Goal: Task Accomplishment & Management: Use online tool/utility

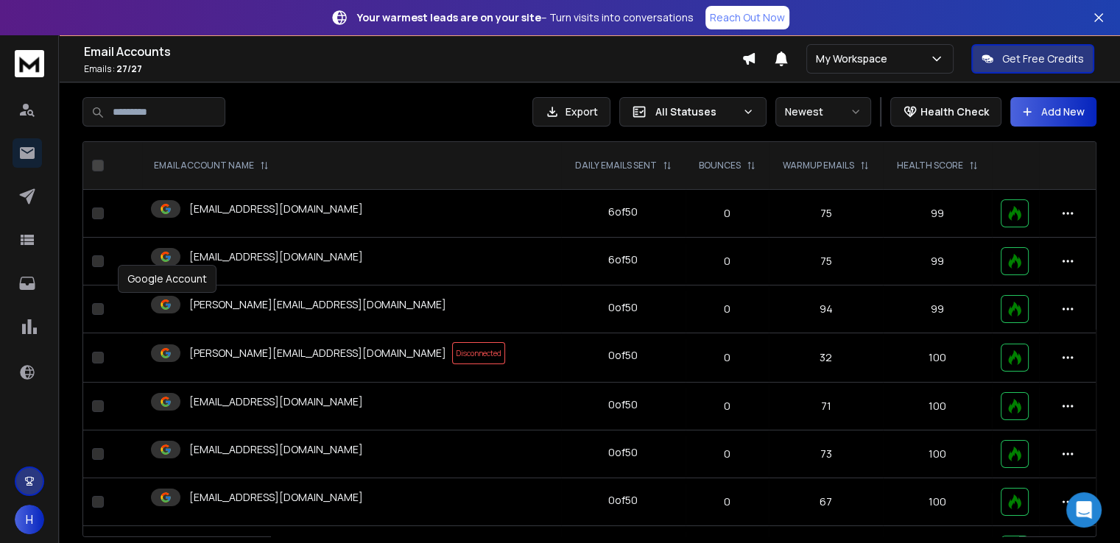
click at [16, 281] on link at bounding box center [27, 283] width 29 height 29
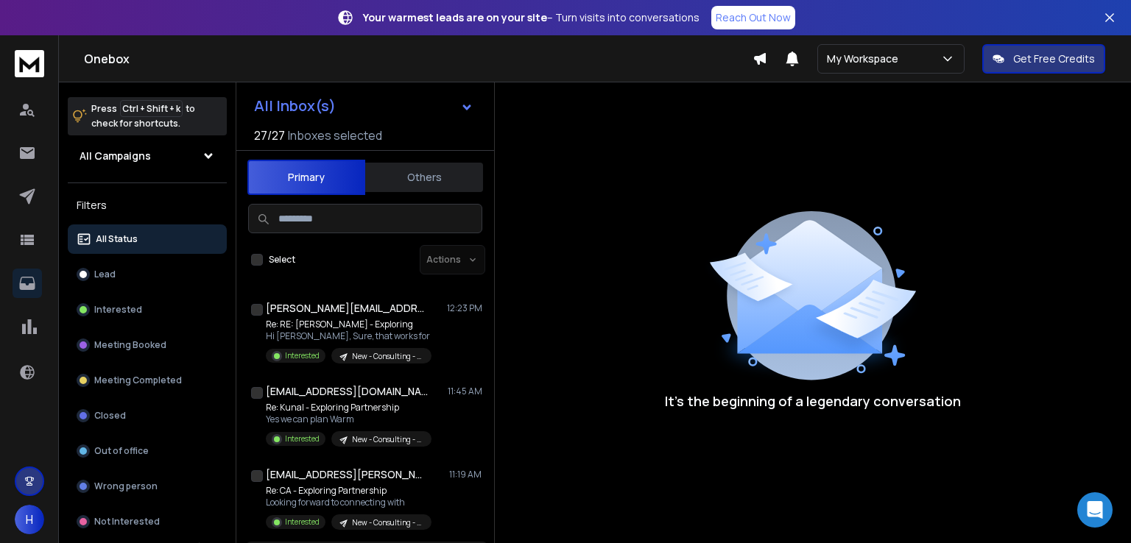
scroll to position [221, 0]
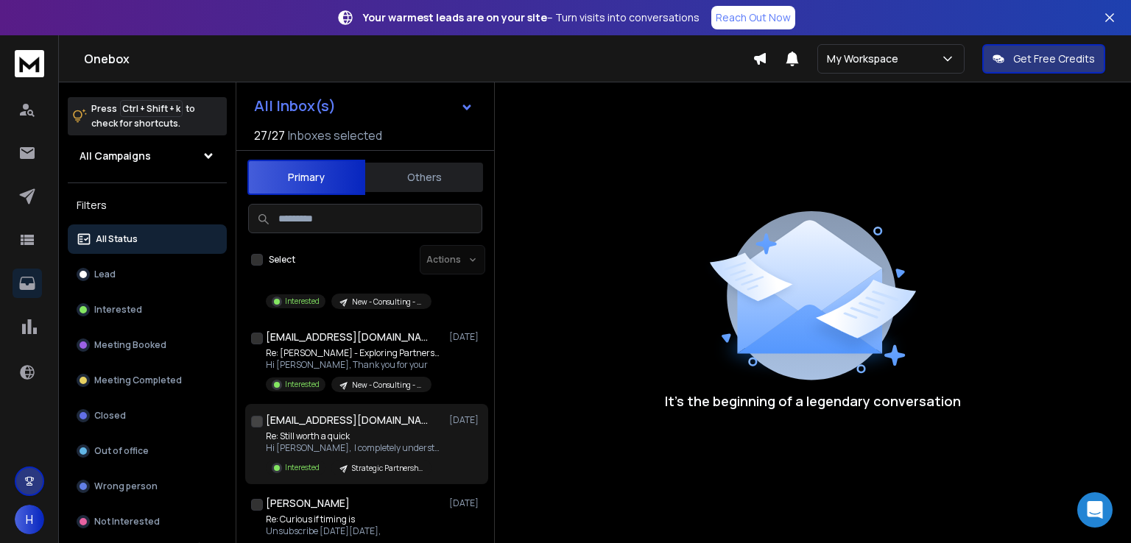
click at [356, 443] on p "Hi [PERSON_NAME], I completely understand you" at bounding box center [354, 448] width 177 height 12
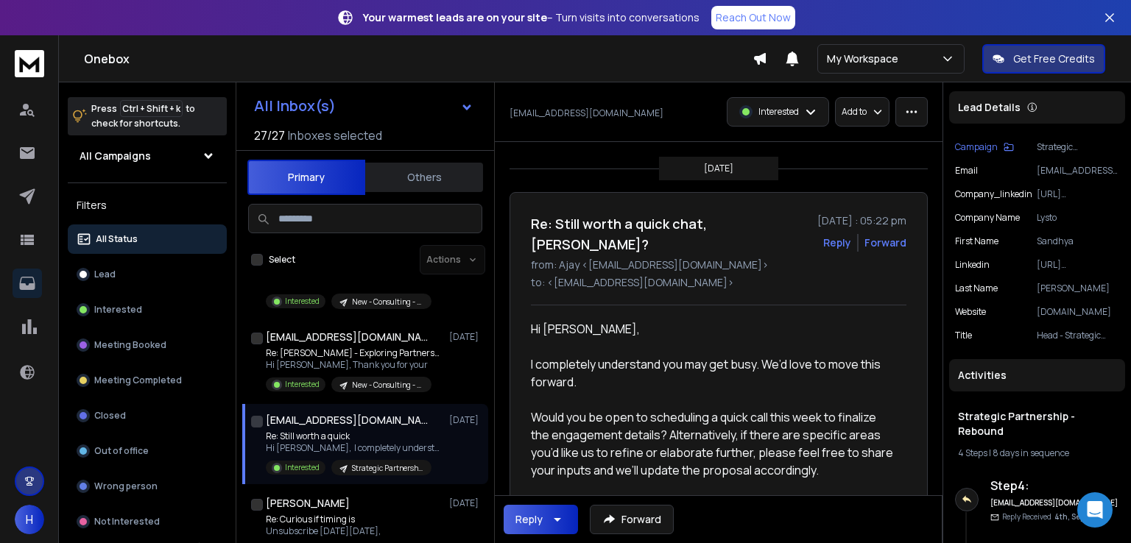
scroll to position [74, 0]
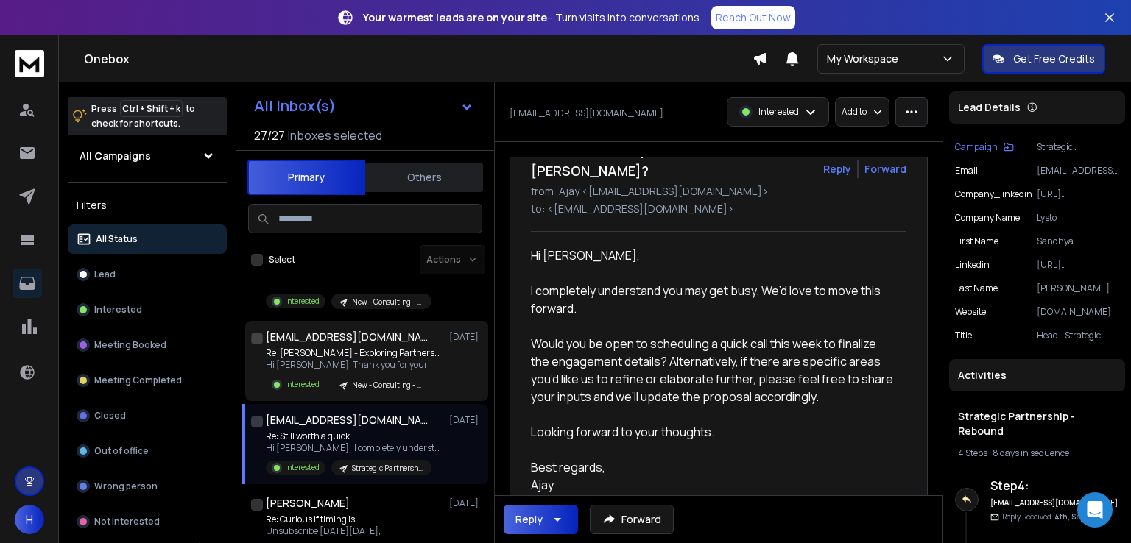
click at [375, 363] on p "Hi Scott, Thank you for your" at bounding box center [354, 365] width 177 height 12
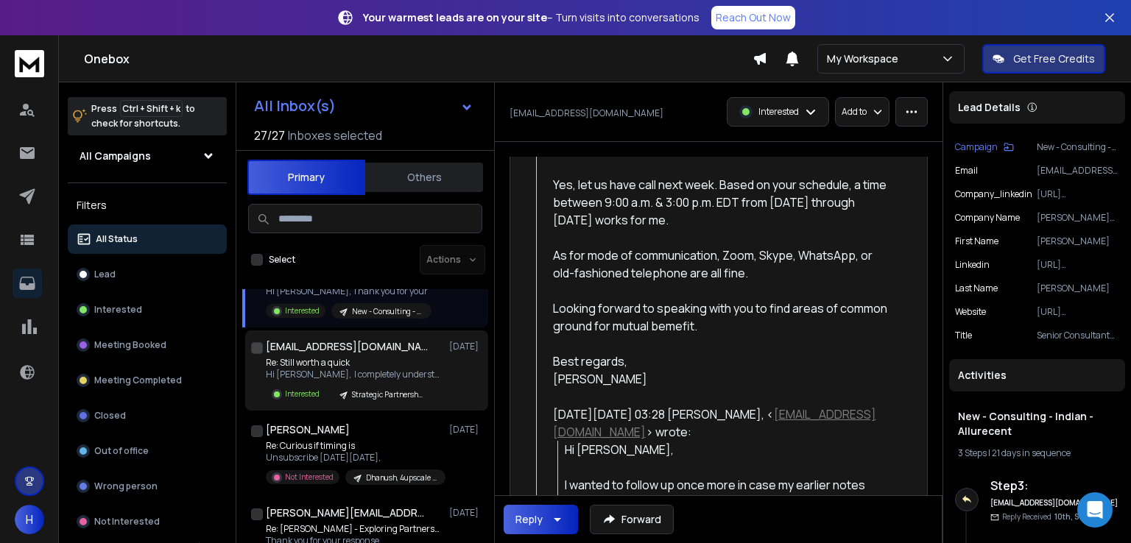
scroll to position [147, 0]
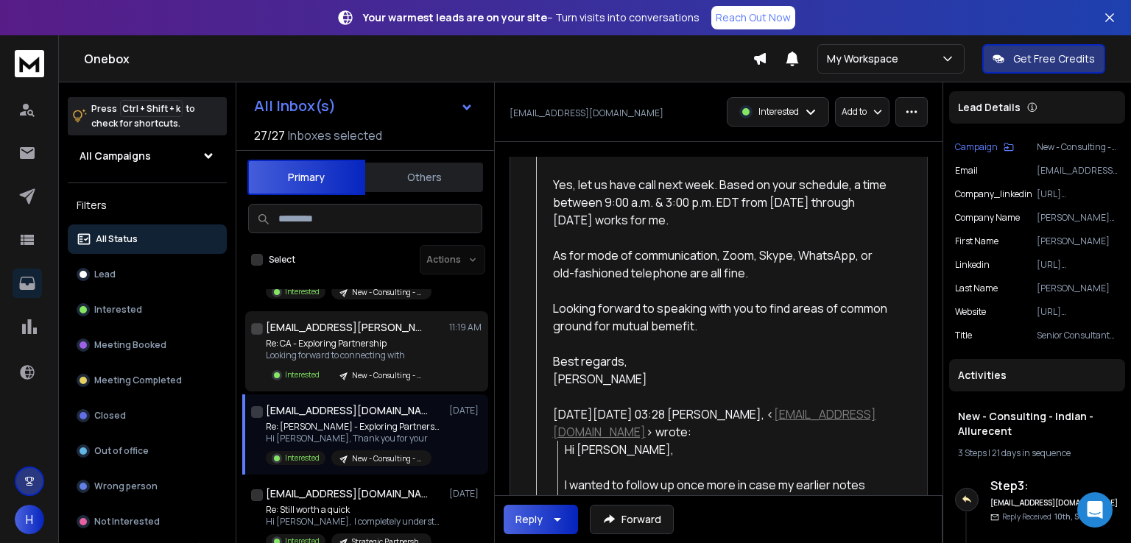
click at [378, 338] on p "Re: CA - Exploring Partnership" at bounding box center [349, 344] width 166 height 12
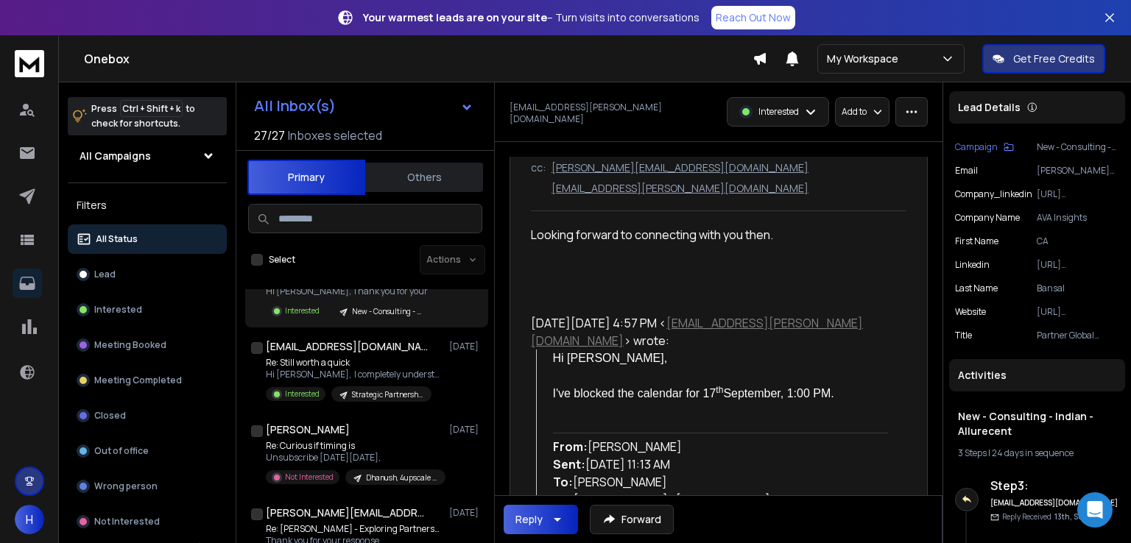
scroll to position [368, 0]
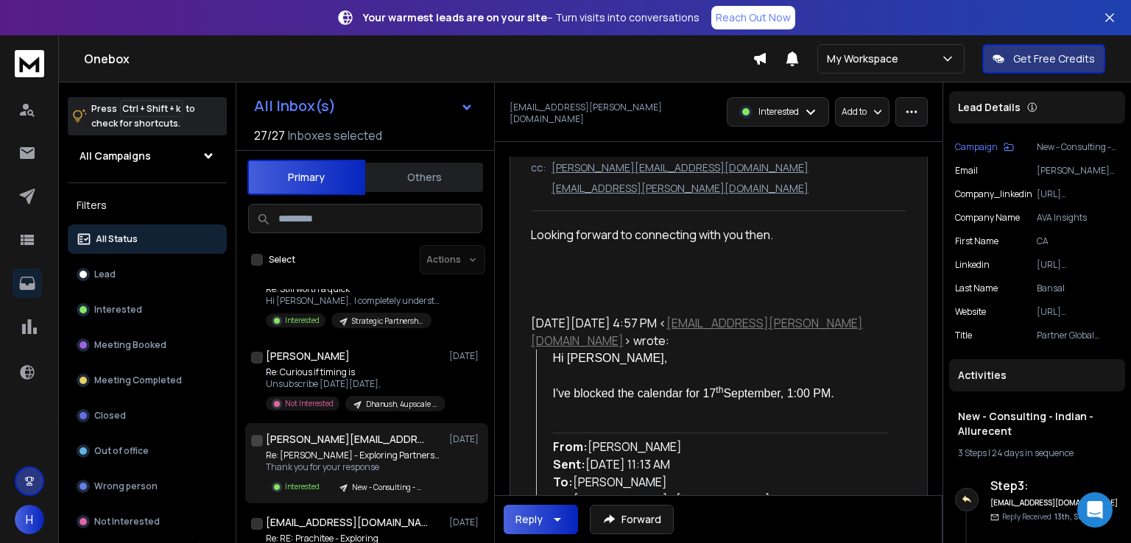
click at [359, 454] on p "Re: Avishek - Exploring Partnership" at bounding box center [354, 456] width 177 height 12
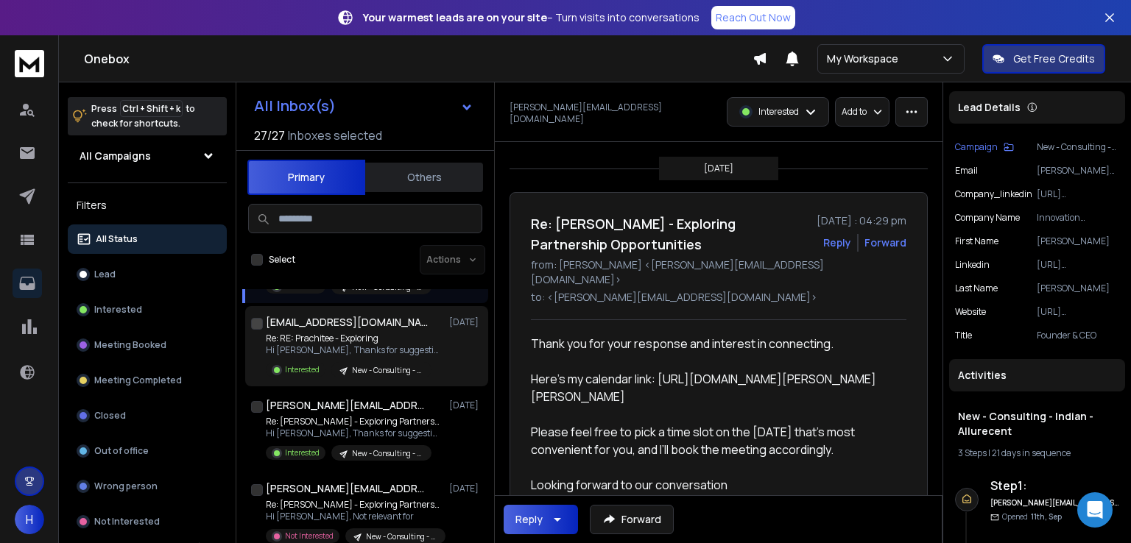
scroll to position [589, 0]
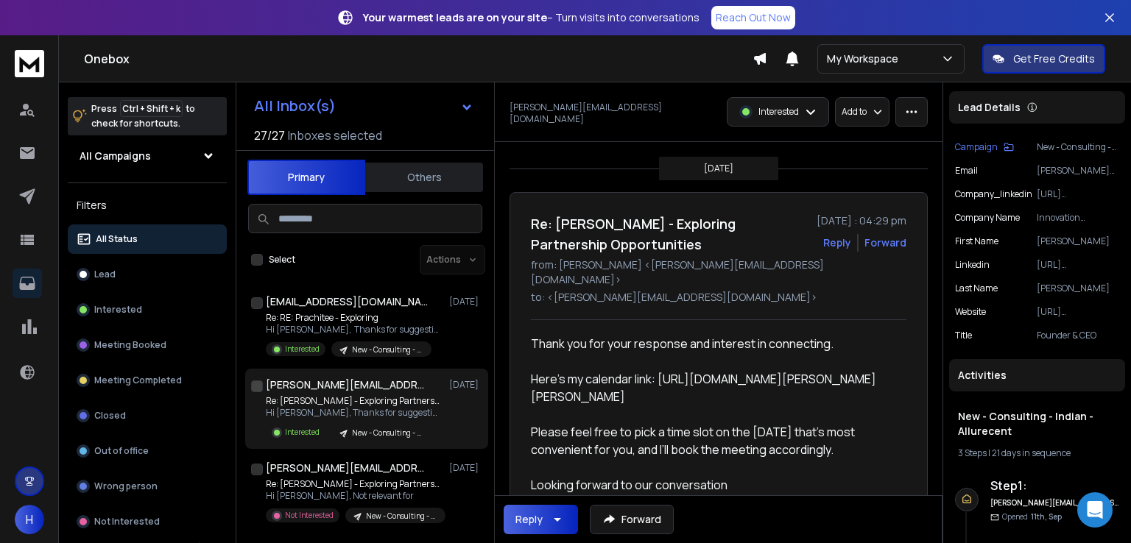
click at [398, 396] on p "Re: Jigyasa - Exploring Partnership" at bounding box center [354, 401] width 177 height 12
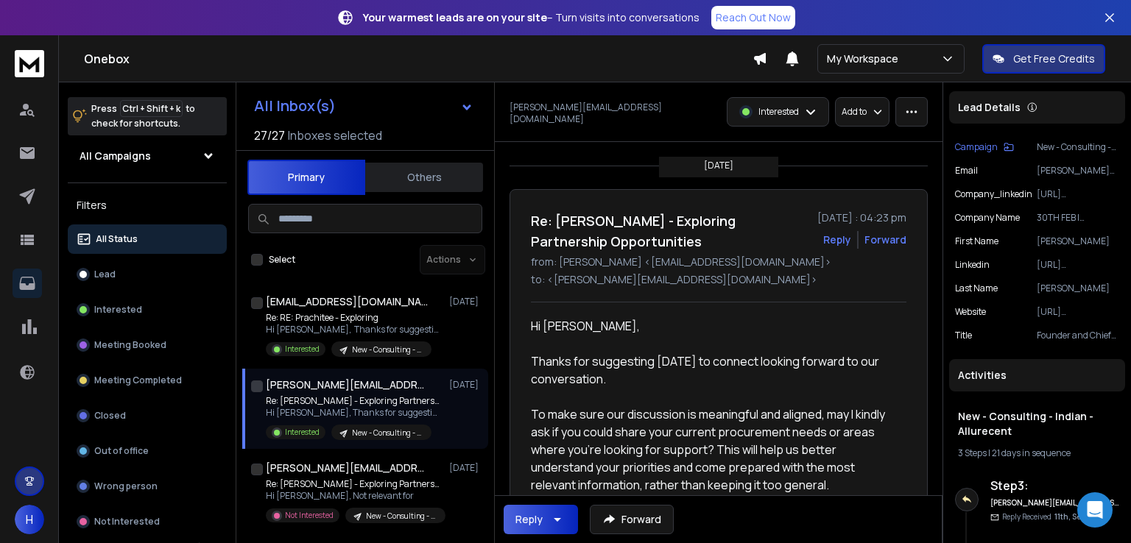
scroll to position [0, 0]
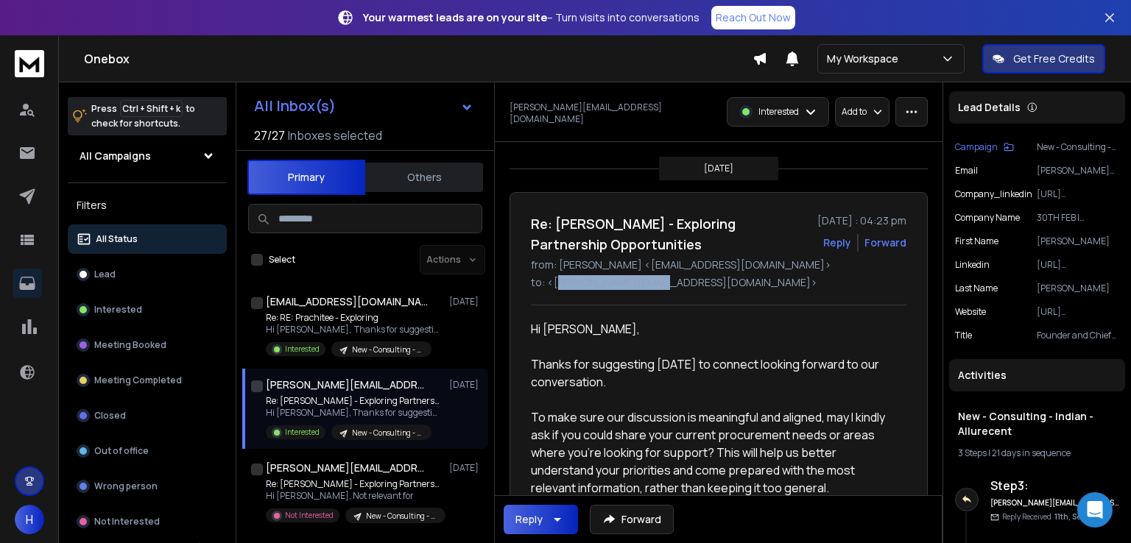
drag, startPoint x: 657, startPoint y: 283, endPoint x: 555, endPoint y: 283, distance: 102.3
click at [555, 283] on p "to: <jigyasa@30thfeb.com>" at bounding box center [718, 282] width 375 height 15
drag, startPoint x: 656, startPoint y: 287, endPoint x: 553, endPoint y: 286, distance: 103.1
click at [553, 286] on p "to: <jigyasa@30thfeb.com>" at bounding box center [718, 282] width 375 height 15
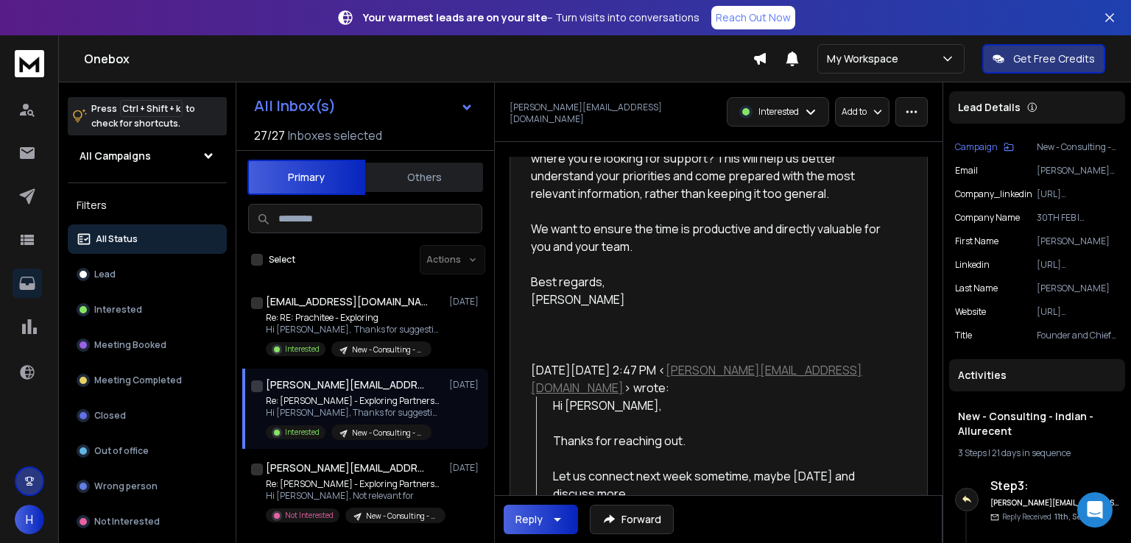
scroll to position [515, 0]
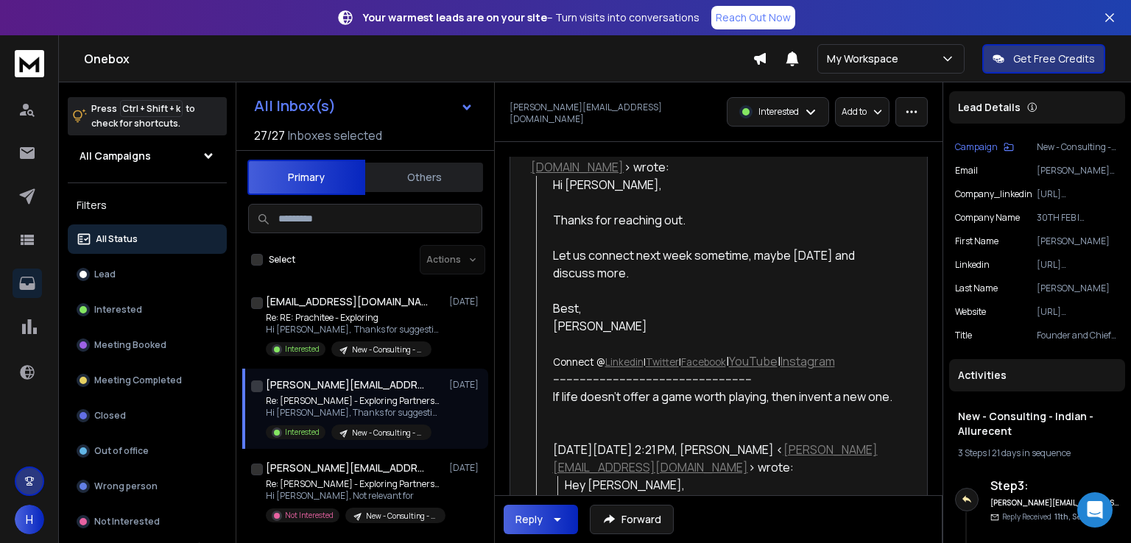
copy p "jigyasa@30thfeb.com"
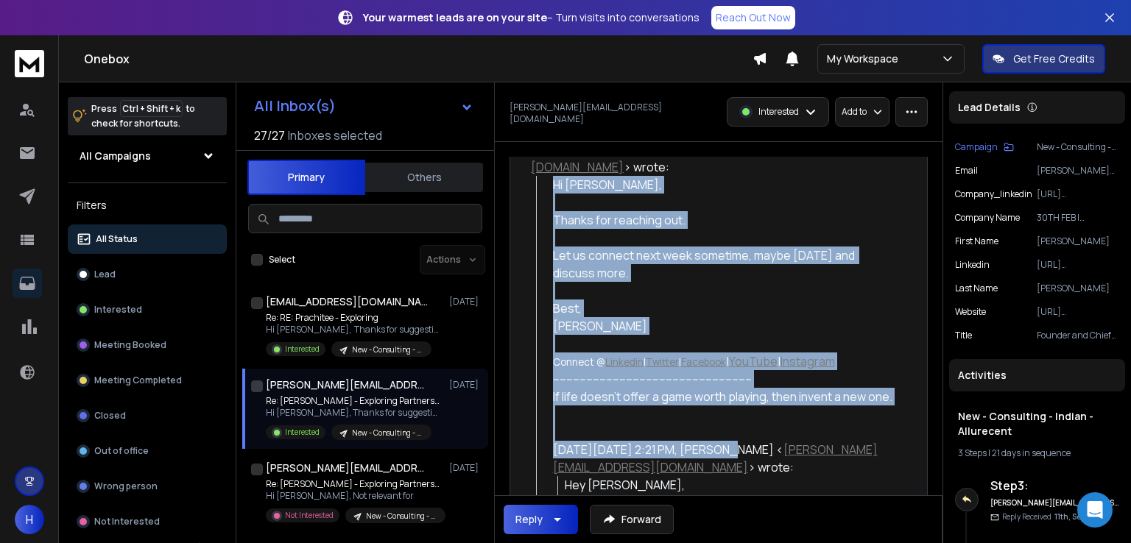
drag, startPoint x: 551, startPoint y: 184, endPoint x: 712, endPoint y: 461, distance: 320.0
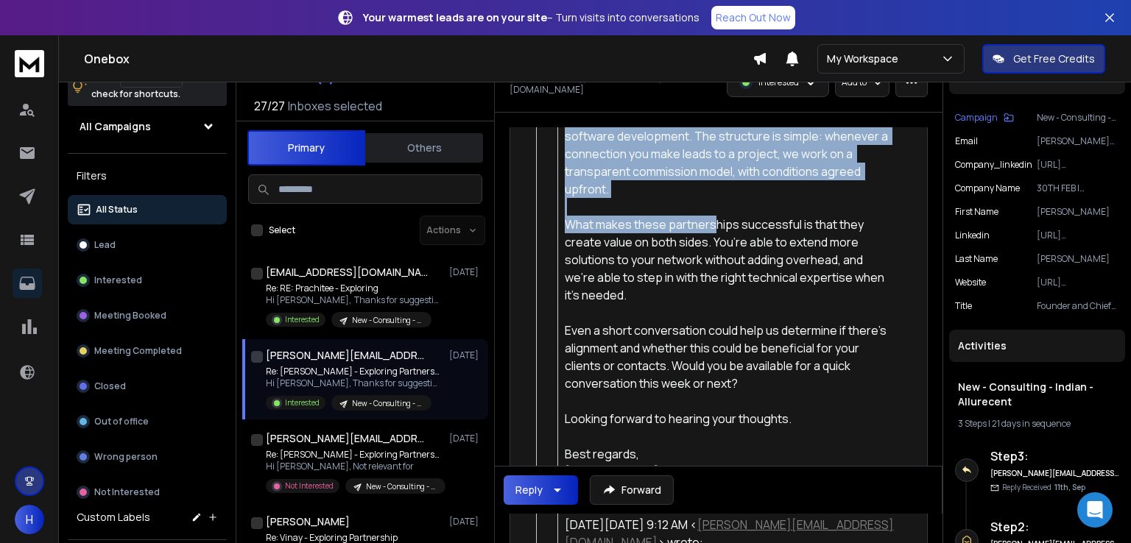
scroll to position [1031, 0]
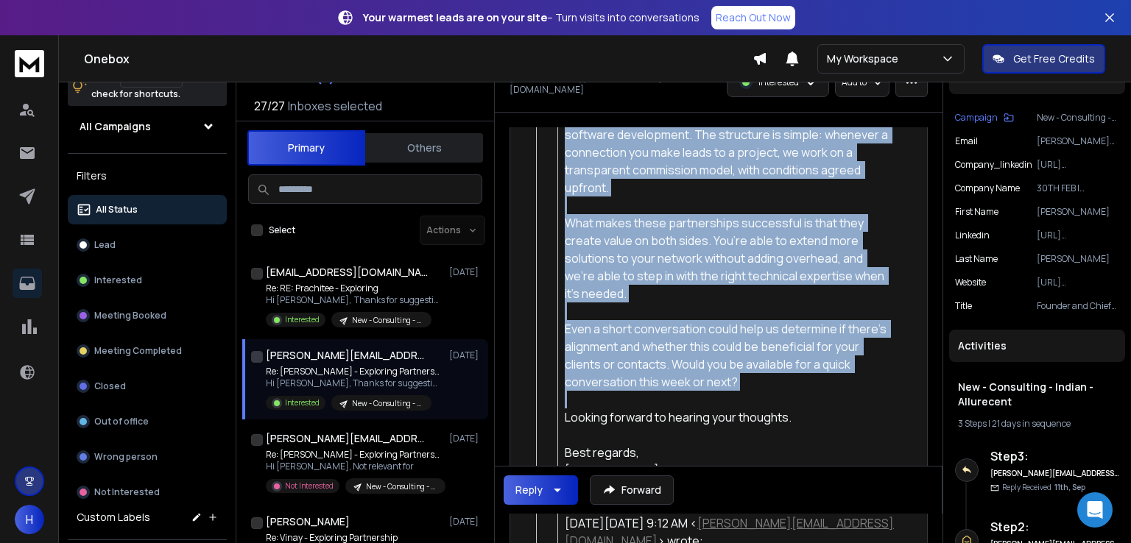
copy div "Hi Stephen, Thanks for reaching out. Let us connect next week sometime, maybe W…"
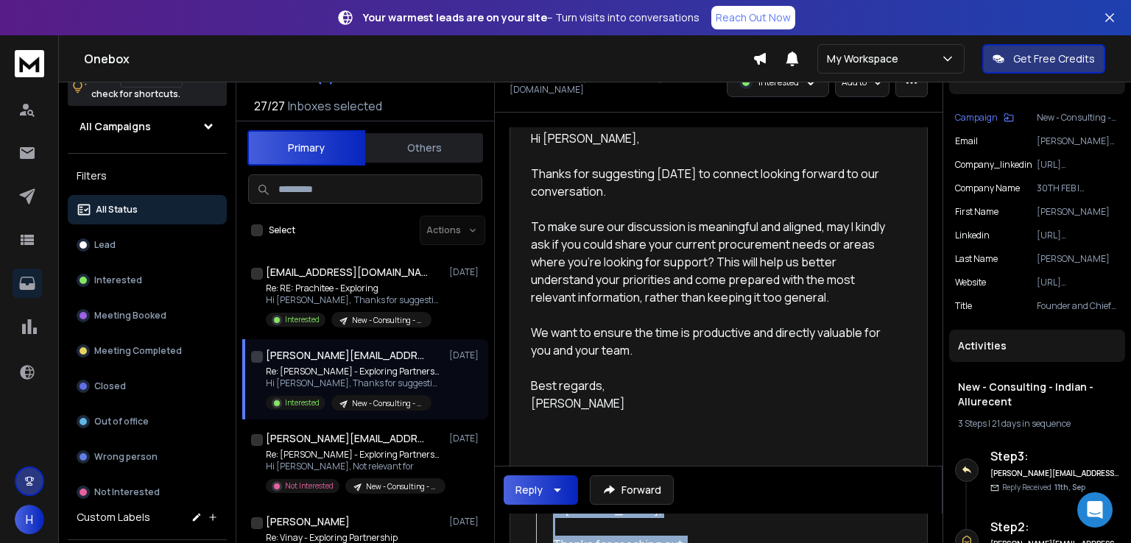
scroll to position [147, 0]
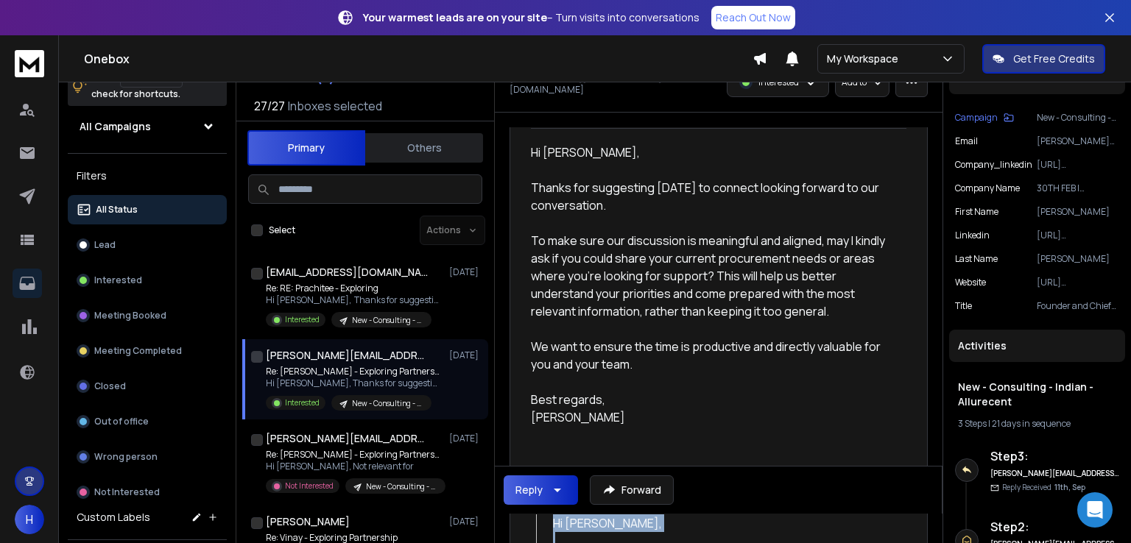
click at [978, 119] on p "Campaign" at bounding box center [976, 118] width 43 height 12
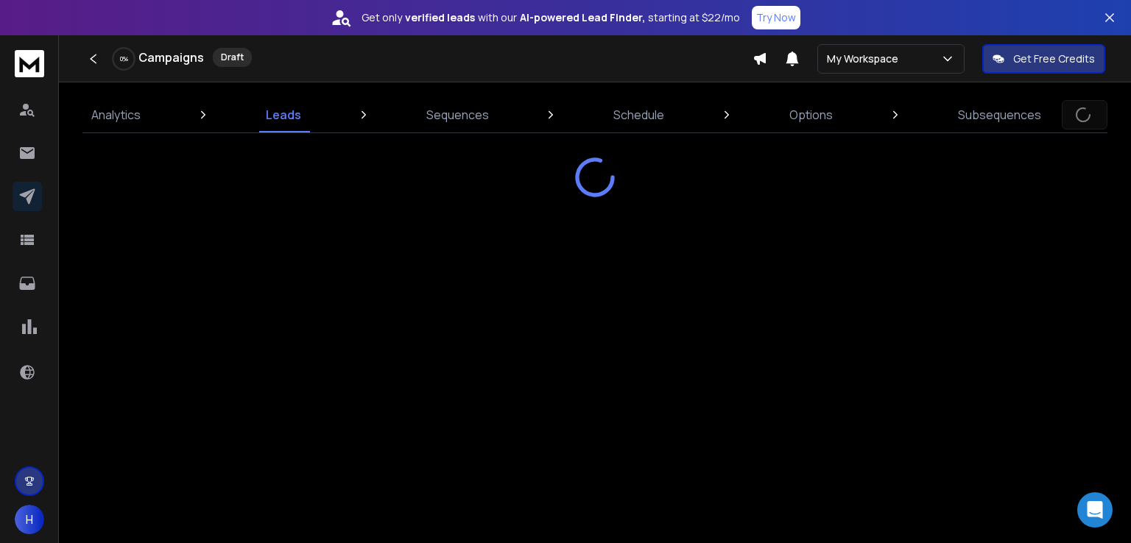
click at [27, 191] on icon at bounding box center [27, 197] width 18 height 18
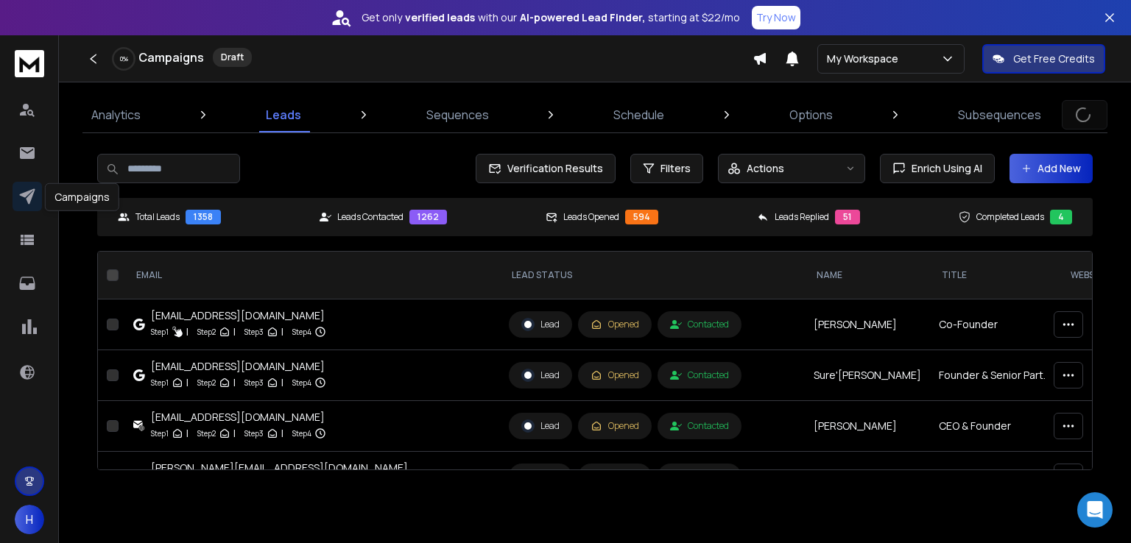
click at [28, 195] on icon at bounding box center [27, 197] width 18 height 18
